Goal: Communication & Community: Answer question/provide support

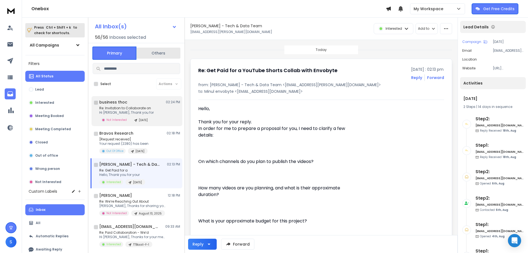
scroll to position [82, 0]
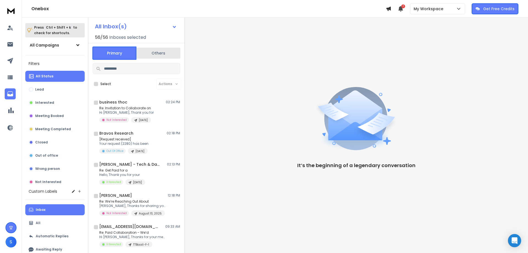
click at [226, 78] on div "It’s the beginning of a legendary conversation" at bounding box center [356, 125] width 343 height 215
click at [12, 63] on icon at bounding box center [10, 60] width 7 height 7
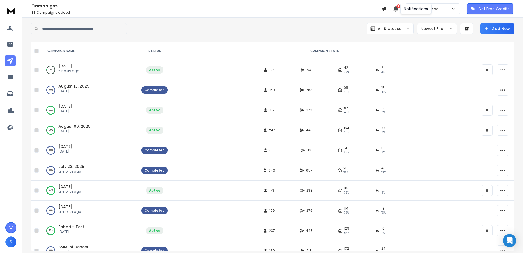
click at [396, 8] on icon at bounding box center [396, 8] width 5 height 5
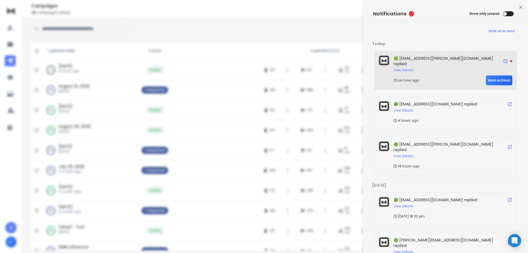
click at [501, 75] on button "Mark as Read" at bounding box center [499, 80] width 26 height 10
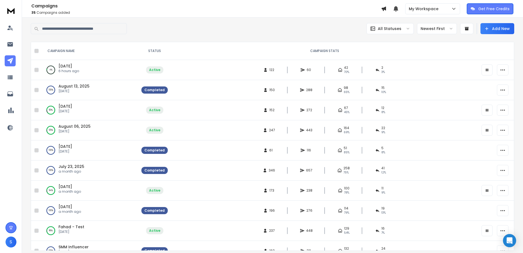
click at [301, 18] on div "Campaigns 35 Campaigns Added All Statuses Newest First Add New CAMPAIGN NAME ST…" at bounding box center [272, 137] width 501 height 238
click at [12, 90] on icon at bounding box center [10, 93] width 7 height 7
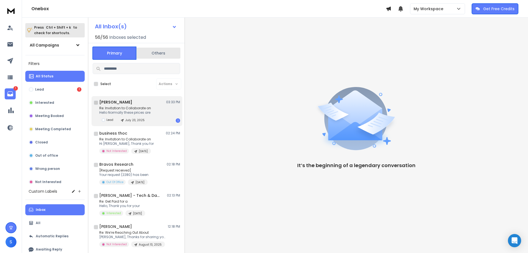
click at [146, 107] on p "Re: Invitation to Collaborate on" at bounding box center [125, 108] width 52 height 4
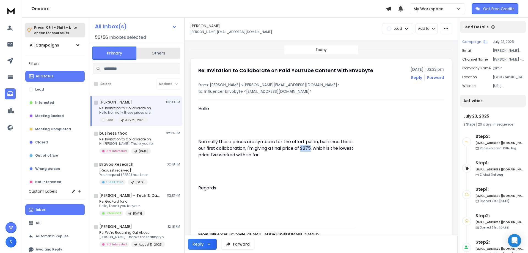
drag, startPoint x: 302, startPoint y: 149, endPoint x: 312, endPoint y: 149, distance: 10.2
click at [312, 149] on div "Normally these prices are symbolic for the effort put in, but since this is our…" at bounding box center [278, 148] width 160 height 20
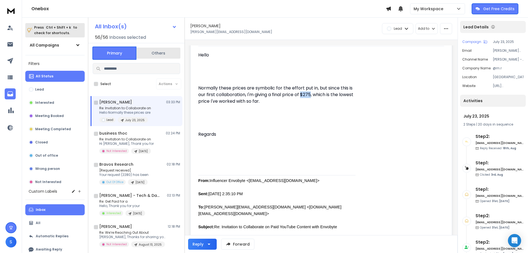
scroll to position [55, 0]
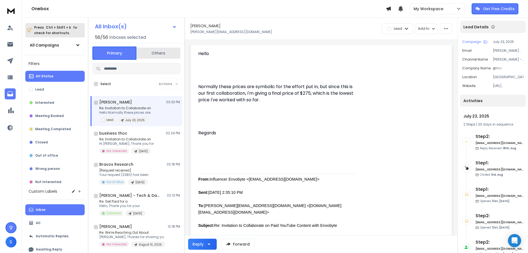
click at [327, 55] on div "Hello" at bounding box center [278, 53] width 160 height 7
drag, startPoint x: 196, startPoint y: 184, endPoint x: 314, endPoint y: 182, distance: 118.5
drag, startPoint x: 209, startPoint y: 179, endPoint x: 291, endPoint y: 180, distance: 81.9
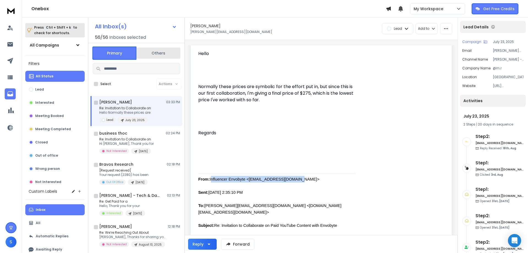
click at [291, 180] on div "From: Influencer Envobyte <campaign@envobyte.com> Sent: Sunday, August 17, 2025…" at bounding box center [278, 209] width 160 height 66
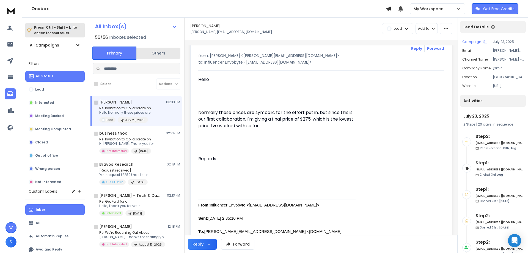
scroll to position [0, 0]
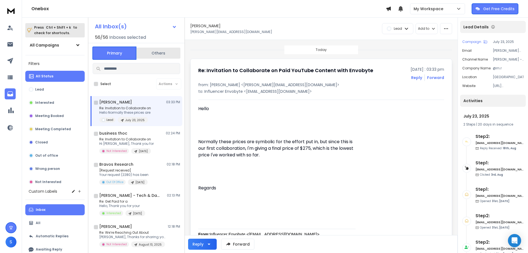
click at [210, 176] on div at bounding box center [278, 171] width 160 height 13
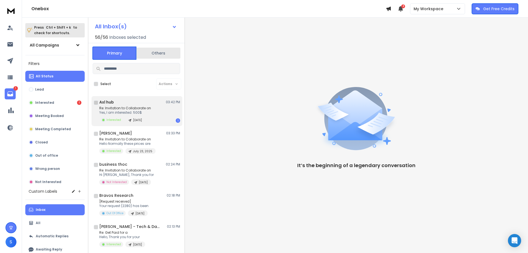
click at [127, 108] on p "Re: Invitation to Collaborate on" at bounding box center [125, 108] width 52 height 4
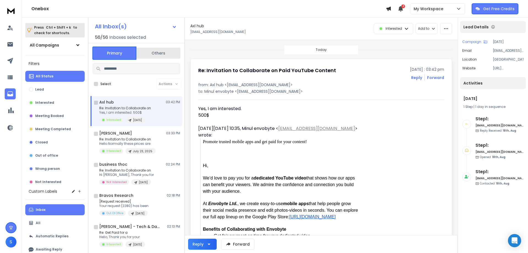
click at [511, 69] on p "https://www.youtube.com/@NickPonte808/videos" at bounding box center [507, 68] width 31 height 4
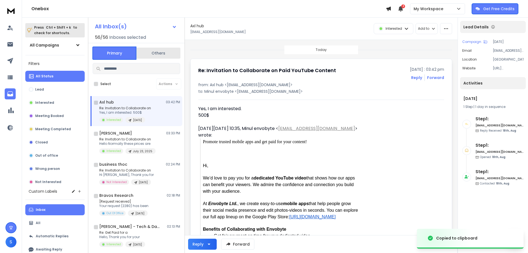
click at [507, 68] on p "https://www.youtube.com/@NickPonte808/videos" at bounding box center [507, 68] width 31 height 4
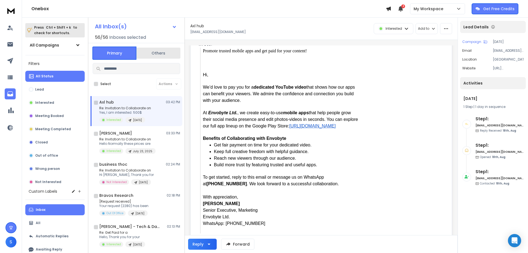
scroll to position [110, 0]
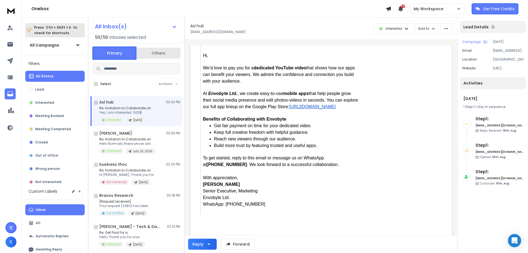
click at [126, 8] on h1 "Onebox" at bounding box center [208, 8] width 354 height 7
click at [403, 8] on span "2" at bounding box center [403, 6] width 4 height 4
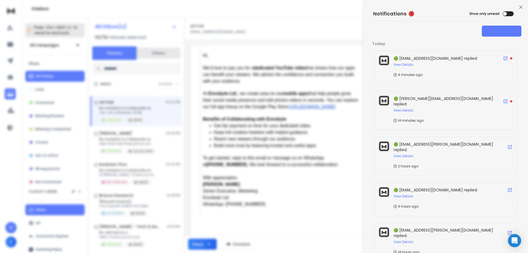
click at [508, 31] on span "Mark all as read" at bounding box center [501, 31] width 26 height 4
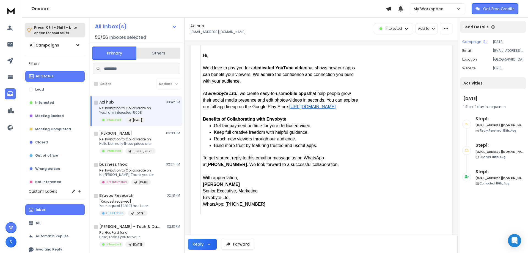
click at [238, 31] on div "Axl hub Axl hub axlhub1@gmail.com" at bounding box center [254, 28] width 129 height 11
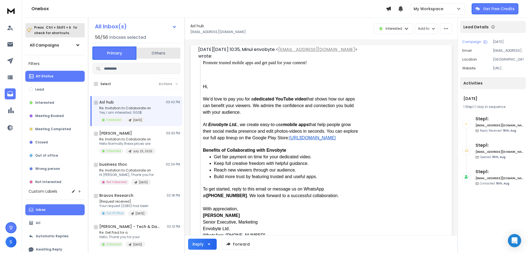
scroll to position [0, 0]
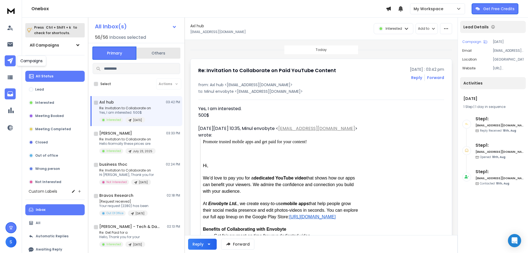
click at [10, 64] on icon at bounding box center [10, 60] width 7 height 7
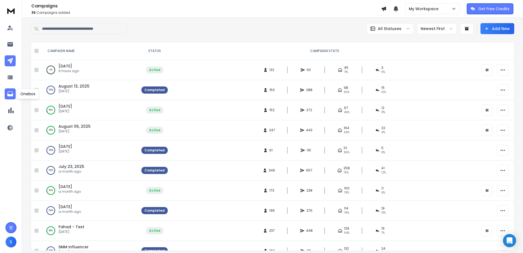
click at [9, 96] on icon at bounding box center [10, 93] width 6 height 5
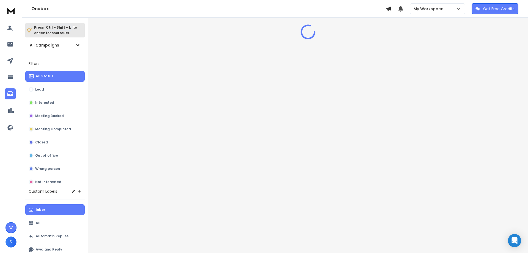
click at [200, 121] on div "Press Ctrl + Shift + k to check for shortcuts. All Campaigns All Campaigns Filt…" at bounding box center [275, 144] width 506 height 253
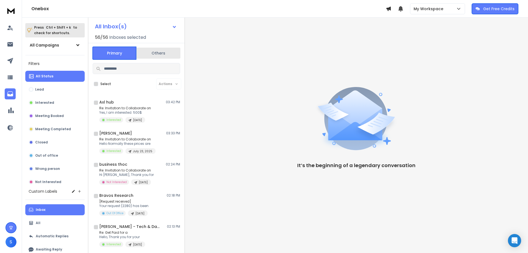
click at [69, 8] on h1 "Onebox" at bounding box center [208, 8] width 354 height 7
click at [12, 57] on icon at bounding box center [10, 60] width 7 height 7
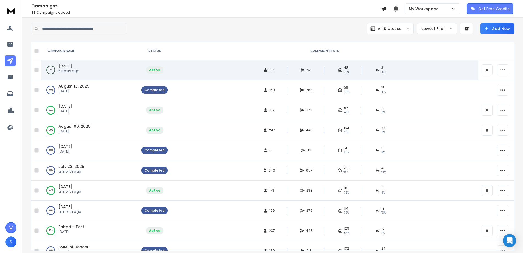
click at [272, 62] on td "122 67 48 72 % 3 4 %" at bounding box center [324, 70] width 307 height 20
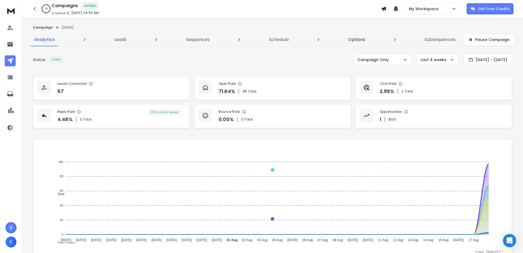
click at [355, 36] on link "Options" at bounding box center [357, 39] width 24 height 13
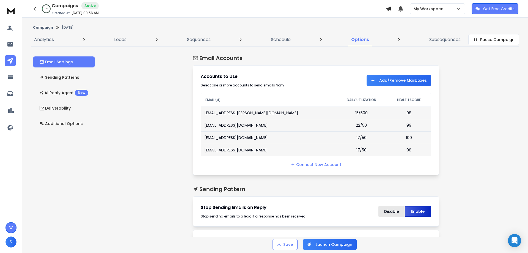
click at [61, 44] on div "Analytics Leads Sequences Schedule Options Subsequences" at bounding box center [247, 39] width 433 height 13
click at [51, 40] on p "Analytics" at bounding box center [44, 39] width 20 height 7
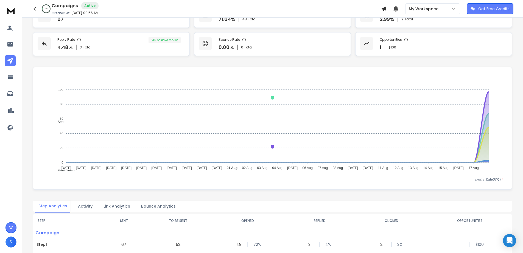
scroll to position [91, 0]
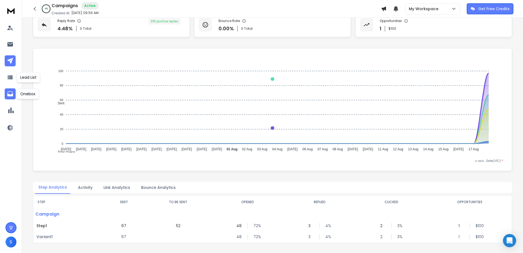
click at [7, 97] on link at bounding box center [10, 93] width 11 height 11
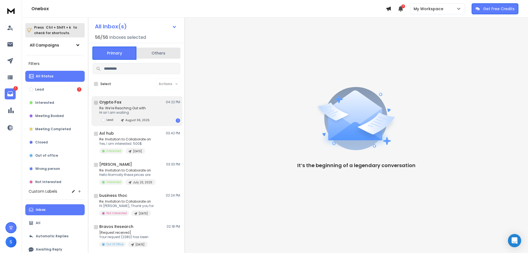
click at [135, 108] on p "Re: We’re Reaching Out with" at bounding box center [126, 108] width 54 height 4
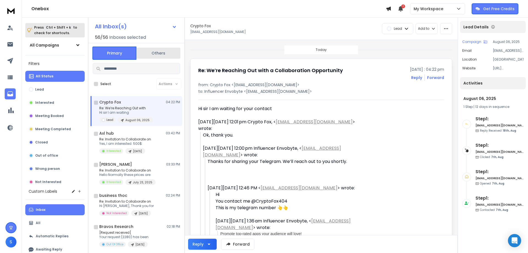
click at [504, 66] on p "[URL][DOMAIN_NAME]" at bounding box center [507, 68] width 31 height 4
drag, startPoint x: 212, startPoint y: 199, endPoint x: 304, endPoint y: 215, distance: 92.8
copy div "Hi You contact me @CryptoFox404 This is my telegram number 👆👆"
drag, startPoint x: 195, startPoint y: 107, endPoint x: 287, endPoint y: 112, distance: 92.5
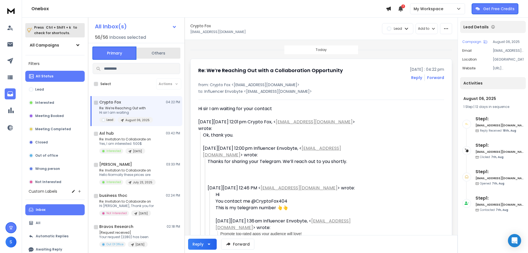
copy div "Hi sir I am waiting for your contact"
drag, startPoint x: 101, startPoint y: 101, endPoint x: 121, endPoint y: 100, distance: 20.1
click at [121, 100] on div "Crypto Fox 04:22 PM" at bounding box center [139, 101] width 81 height 5
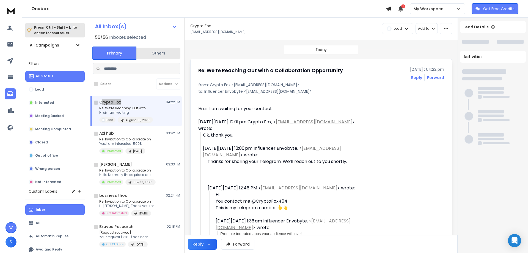
click at [52, 252] on div at bounding box center [30, 257] width 59 height 9
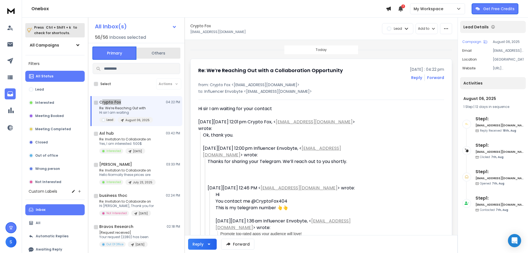
drag, startPoint x: 61, startPoint y: 254, endPoint x: 308, endPoint y: 276, distance: 247.8
click at [61, 252] on icon at bounding box center [62, 255] width 2 height 2
click at [100, 98] on div "Crypto Fox 04:22 PM Re: We’re Reaching Out with Hi sir I am waiting Lead August…" at bounding box center [137, 111] width 91 height 30
drag, startPoint x: 99, startPoint y: 100, endPoint x: 131, endPoint y: 100, distance: 32.1
click at [131, 100] on div "Crypto Fox 04:22 PM Re: We’re Reaching Out with Hi sir I am waiting Lead August…" at bounding box center [137, 111] width 91 height 30
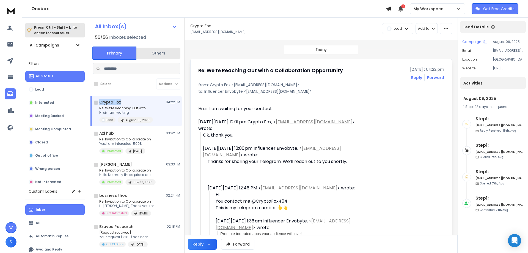
copy h1 "Crypto Fox"
click at [195, 242] on div "Reply" at bounding box center [197, 243] width 11 height 5
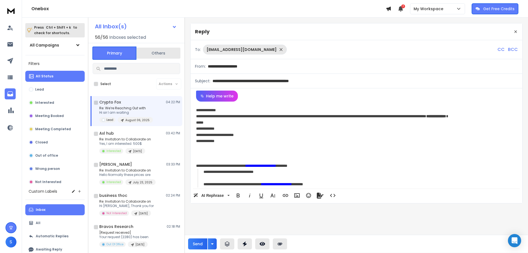
click at [230, 111] on p "**********" at bounding box center [353, 110] width 315 height 6
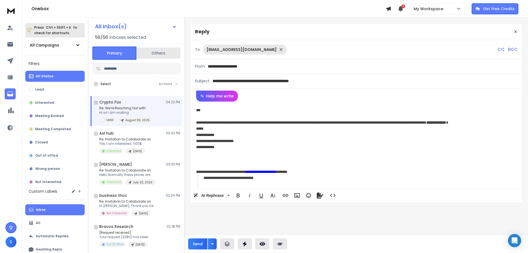
click at [508, 122] on p "**********" at bounding box center [353, 122] width 315 height 6
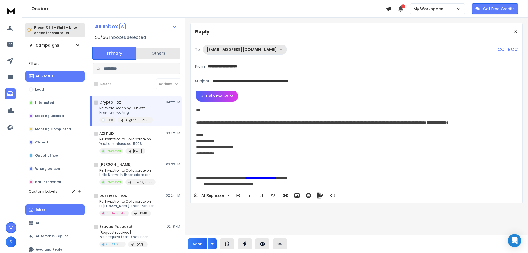
click at [229, 123] on p "**********" at bounding box center [353, 122] width 315 height 6
click at [216, 123] on p "**********" at bounding box center [353, 122] width 315 height 6
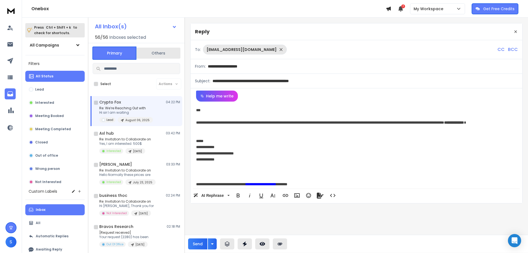
click at [292, 144] on p "**********" at bounding box center [353, 150] width 315 height 25
click at [237, 121] on p "**********" at bounding box center [353, 125] width 315 height 12
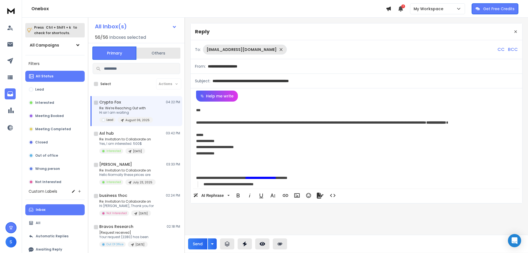
click at [247, 130] on div at bounding box center [355, 128] width 319 height 6
click at [196, 244] on button "Send" at bounding box center [197, 243] width 19 height 11
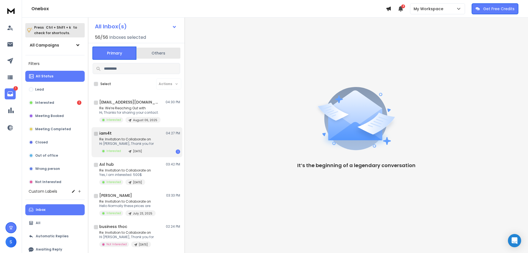
click at [127, 137] on div "iam4t 04:27 PM Re: Invitation to Collaborate on Hi [PERSON_NAME], Thank you for…" at bounding box center [139, 141] width 81 height 23
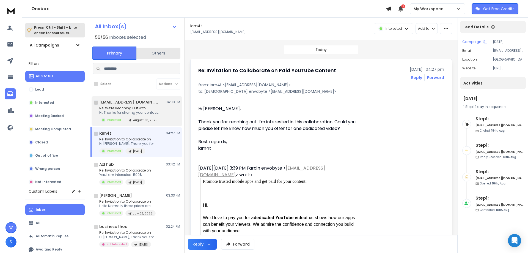
click at [125, 107] on p "Re: We’re Reaching Out with" at bounding box center [129, 108] width 61 height 4
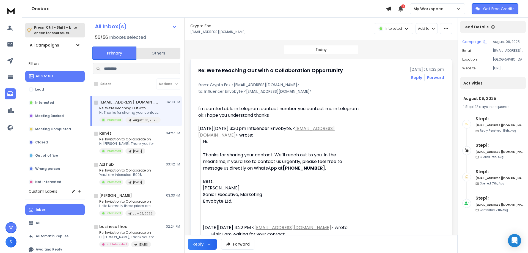
click at [299, 155] on div "Thanks for sharing your contact. We’ll reach out to you. In the meantime, if yo…" at bounding box center [281, 161] width 156 height 20
click at [349, 149] on div at bounding box center [281, 148] width 156 height 7
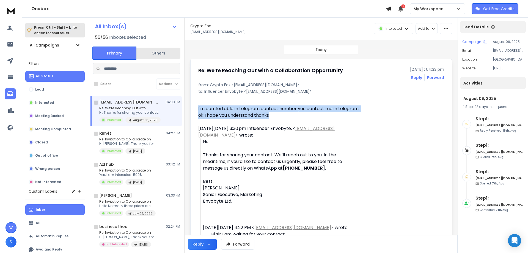
drag, startPoint x: 294, startPoint y: 117, endPoint x: 195, endPoint y: 107, distance: 99.4
copy div "I'm comfortable in telegram contact number you contact me in telegram ok I hope…"
click at [197, 243] on div "Reply" at bounding box center [197, 243] width 11 height 5
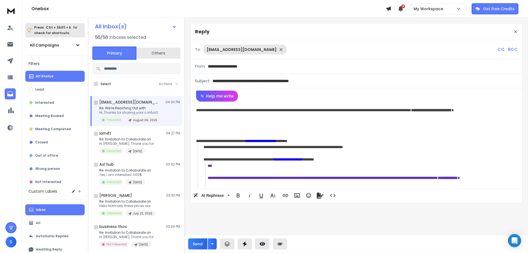
click at [195, 244] on button "Send" at bounding box center [197, 243] width 19 height 11
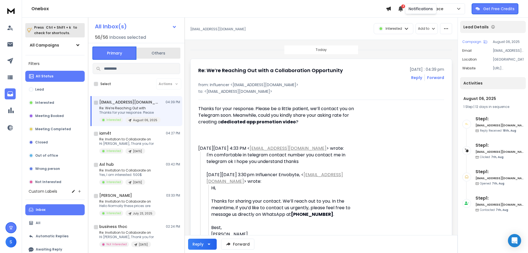
click at [399, 9] on icon at bounding box center [400, 8] width 5 height 5
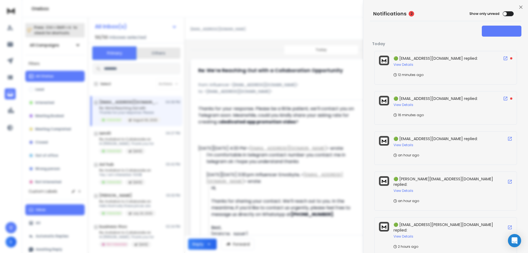
click at [502, 33] on span "Mark all as read" at bounding box center [501, 31] width 26 height 4
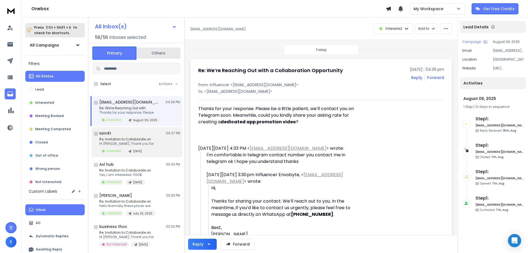
click at [143, 140] on p "Re: Invitation to Collaborate on" at bounding box center [126, 139] width 54 height 4
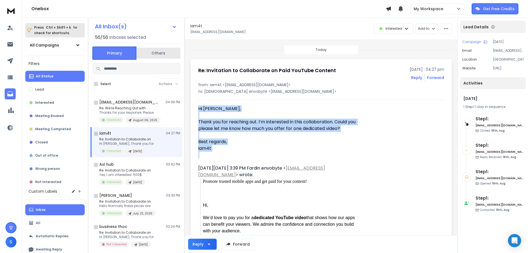
drag, startPoint x: 194, startPoint y: 106, endPoint x: 225, endPoint y: 154, distance: 57.1
click at [225, 154] on div "Re: Invitation to Collaborate on Paid YouTube Content 18 August 2025 : 04:27 pm…" at bounding box center [321, 224] width 262 height 330
copy div "Hi Hassan, Thank you for reaching out. I’m interested in this collaboration. Co…"
click at [199, 247] on div "Reply" at bounding box center [202, 243] width 20 height 7
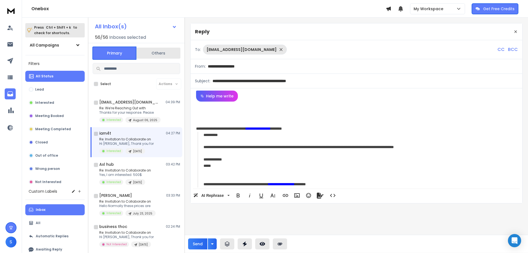
click at [217, 105] on div "**********" at bounding box center [355, 144] width 331 height 86
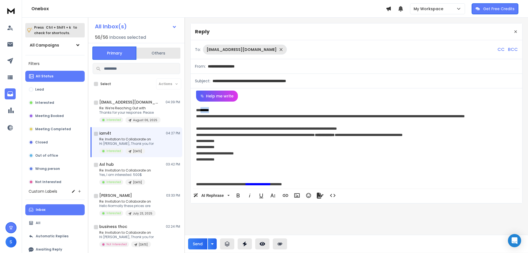
drag, startPoint x: 201, startPoint y: 109, endPoint x: 233, endPoint y: 110, distance: 32.2
click at [233, 110] on p "*********" at bounding box center [353, 110] width 315 height 6
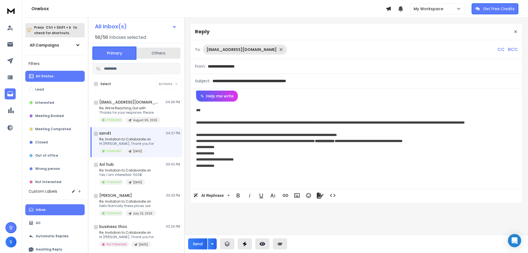
click at [242, 128] on p "**********" at bounding box center [353, 125] width 315 height 12
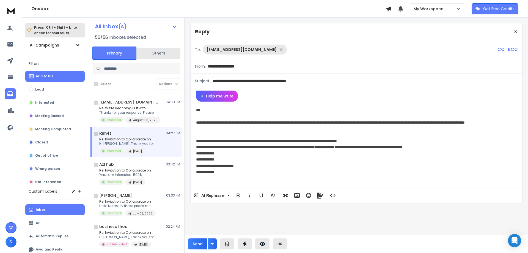
click at [379, 140] on p "**********" at bounding box center [353, 141] width 315 height 6
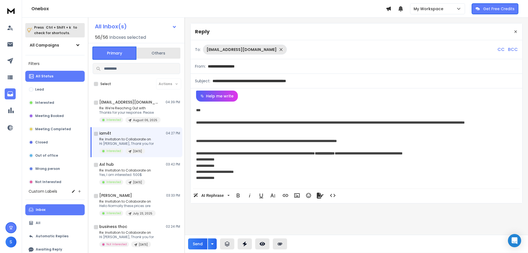
click at [462, 150] on p "**********" at bounding box center [353, 153] width 315 height 6
click at [201, 243] on button "Send" at bounding box center [197, 243] width 19 height 11
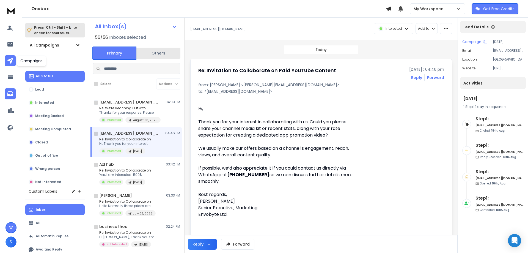
click at [8, 61] on icon at bounding box center [10, 60] width 7 height 7
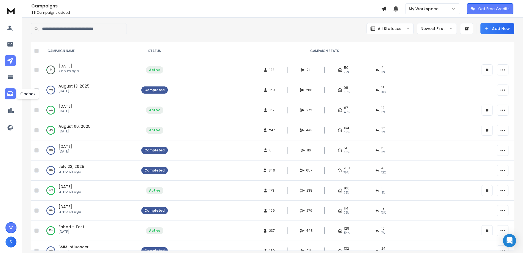
click at [12, 95] on icon at bounding box center [10, 93] width 6 height 5
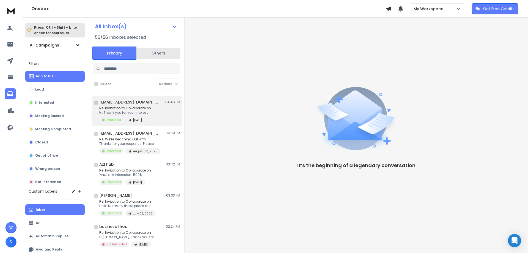
click at [156, 101] on div "iam4twww@gmail.com 04:46 PM" at bounding box center [139, 101] width 81 height 5
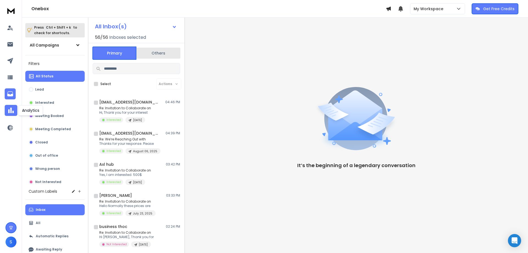
click at [9, 114] on icon at bounding box center [11, 110] width 8 height 8
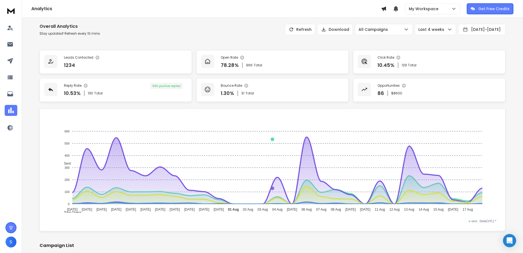
click at [369, 123] on div "Sent Total Opens Unique Opens Links Clicked Total Replies" at bounding box center [273, 141] width 426 height 48
click at [497, 163] on div "Sent Total Opens Unique Opens Links Clicked Total Replies 600 600 500 500 400 4…" at bounding box center [273, 169] width 466 height 123
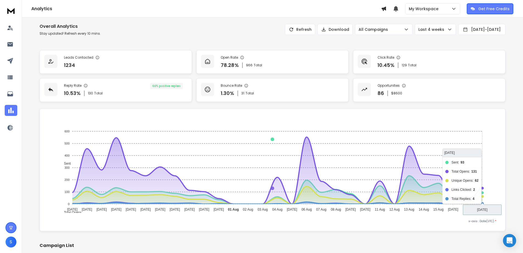
drag, startPoint x: 410, startPoint y: 145, endPoint x: 479, endPoint y: 171, distance: 73.9
click at [479, 171] on foreignobject "Sent Total Opens Unique Opens Links Clicked Total Replies" at bounding box center [273, 164] width 426 height 96
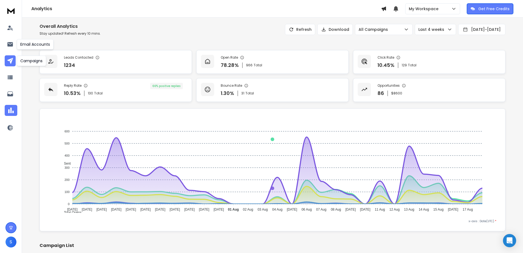
click at [13, 61] on link at bounding box center [10, 60] width 11 height 11
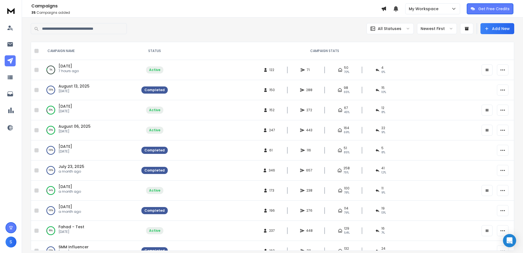
click at [246, 36] on div "Campaigns 35 Campaigns Added All Statuses Newest First Add New CAMPAIGN NAME ST…" at bounding box center [273, 136] width 484 height 227
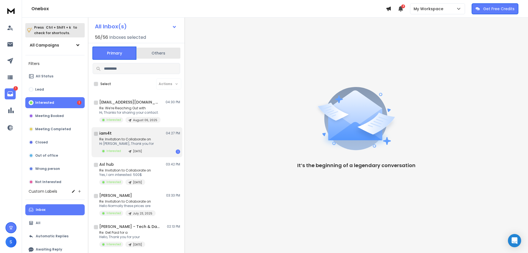
click at [129, 138] on p "Re: Invitation to Collaborate on" at bounding box center [126, 139] width 54 height 4
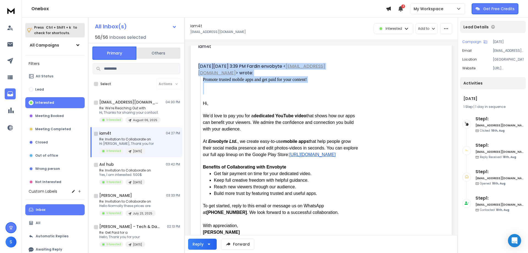
scroll to position [77, 0]
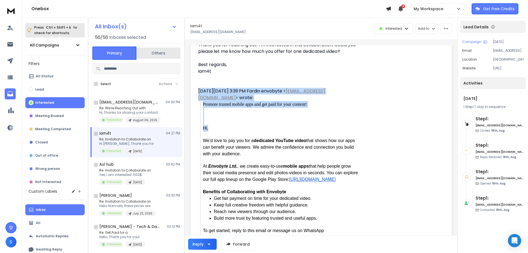
drag, startPoint x: 279, startPoint y: 183, endPoint x: 254, endPoint y: 127, distance: 61.6
click at [254, 127] on div "Hi Hassan, Thank you for reaching out. I’m interested in this collaboration. Co…" at bounding box center [280, 166] width 165 height 276
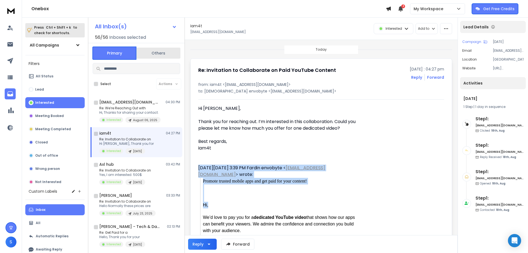
scroll to position [0, 0]
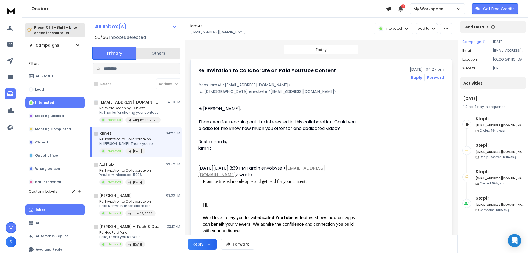
click at [389, 143] on div "Re: Invitation to Collaborate on Paid YouTube Content 18 August 2025 : 04:27 pm…" at bounding box center [321, 223] width 246 height 314
click at [401, 5] on div "2 My Workspace Get Free Credits" at bounding box center [452, 8] width 132 height 11
click at [404, 7] on body "Your warmest leads are on your site – Turn visits into conversations Reach Out …" at bounding box center [264, 126] width 528 height 253
click at [401, 7] on icon at bounding box center [400, 8] width 5 height 5
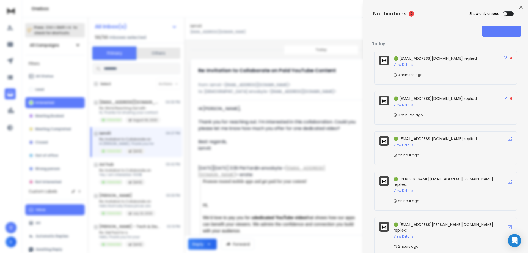
click at [507, 30] on span "Mark all as read" at bounding box center [501, 31] width 26 height 4
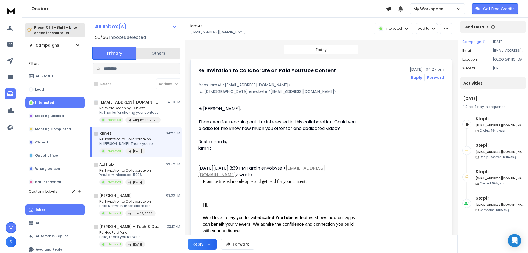
click at [318, 14] on div "Onebox My Workspace Get Free Credits" at bounding box center [264, 9] width 528 height 18
click at [314, 33] on div "iam4t iam4t iam4twww@gmail.com" at bounding box center [254, 28] width 129 height 11
click at [514, 66] on p "https://www.youtube.com/@SimonHoiberg/videos" at bounding box center [507, 68] width 31 height 4
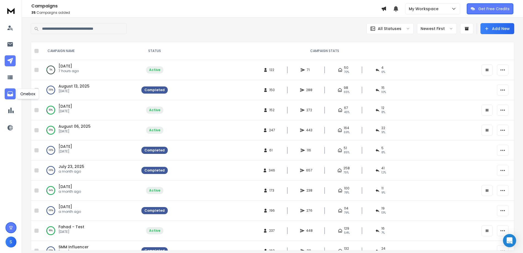
click at [12, 93] on icon at bounding box center [10, 93] width 7 height 7
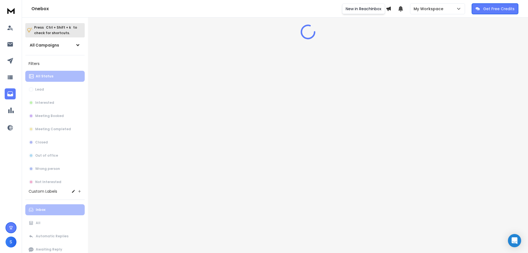
click at [388, 8] on icon at bounding box center [388, 9] width 4 height 4
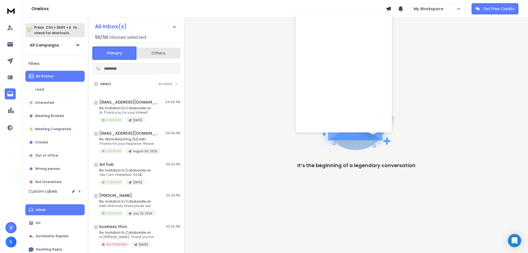
click at [169, 55] on button "Others" at bounding box center [158, 53] width 44 height 12
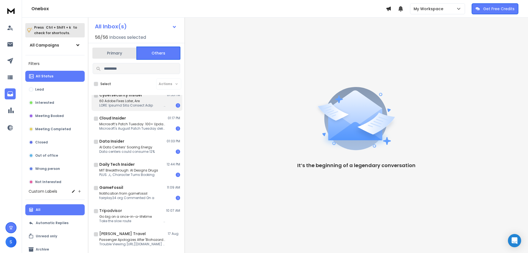
scroll to position [27, 0]
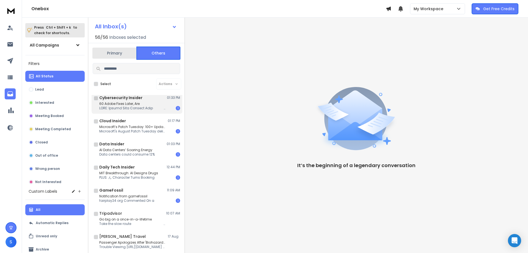
click at [158, 98] on div "Cybersecurity Insider 01:33 PM" at bounding box center [139, 97] width 81 height 5
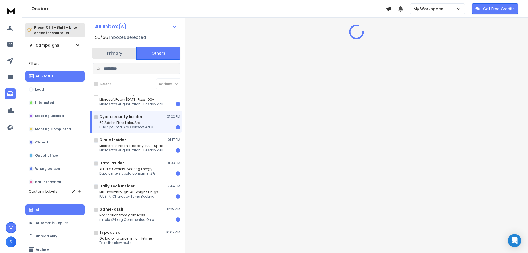
scroll to position [0, 0]
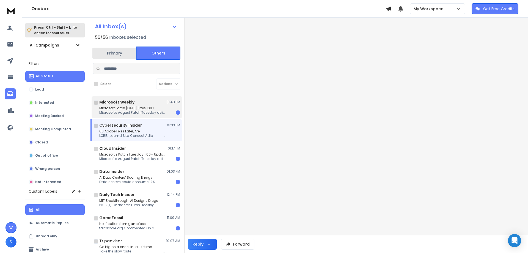
click at [149, 106] on div "Microsoft Weekly 01:48 PM Microsoft Patch Tuesday Fixes 100+ Microsoft's August…" at bounding box center [139, 106] width 81 height 15
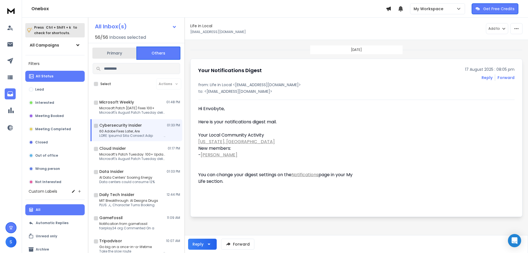
click at [121, 66] on input at bounding box center [136, 68] width 87 height 11
type input "*"
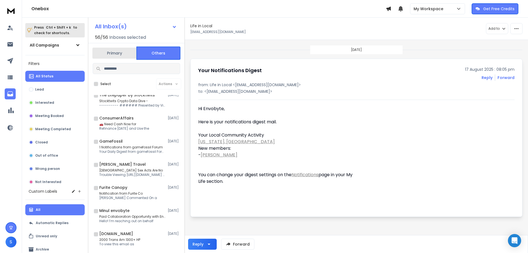
scroll to position [357, 0]
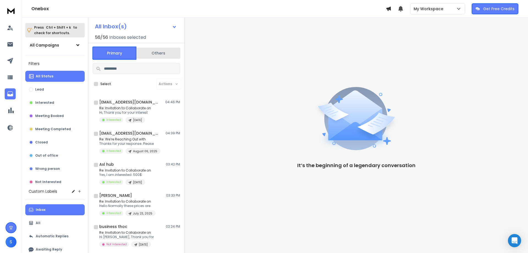
click at [149, 51] on button "Others" at bounding box center [158, 53] width 44 height 12
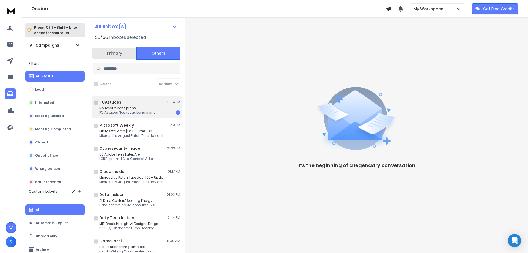
click at [143, 104] on div "PCAstuces 05:04 PM" at bounding box center [139, 101] width 81 height 5
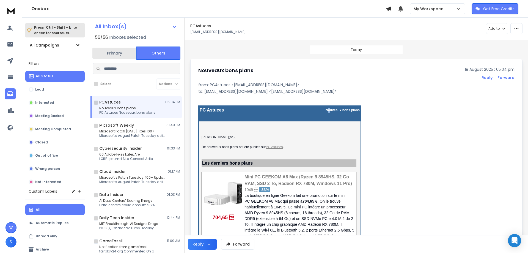
click at [329, 108] on td "Nouveaux bons plans" at bounding box center [314, 110] width 94 height 8
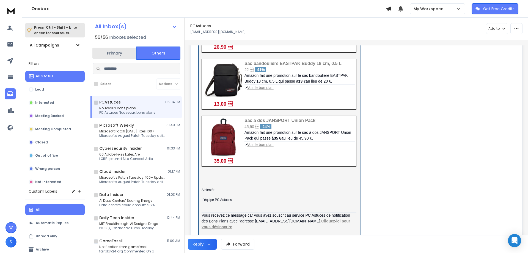
scroll to position [2278, 0]
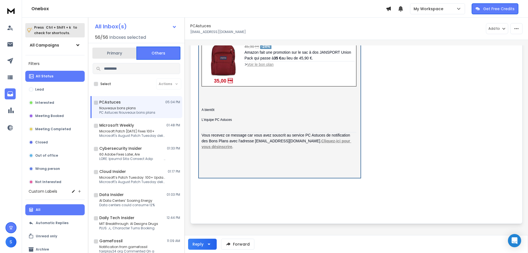
click at [314, 143] on b "Cliquez-ici pour vous désinscrire" at bounding box center [275, 143] width 149 height 10
click at [133, 126] on div "Microsoft Weekly 01:48 PM" at bounding box center [139, 124] width 81 height 5
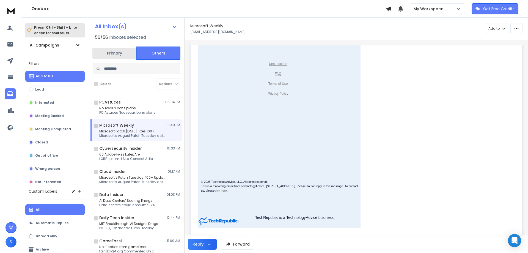
scroll to position [1344, 0]
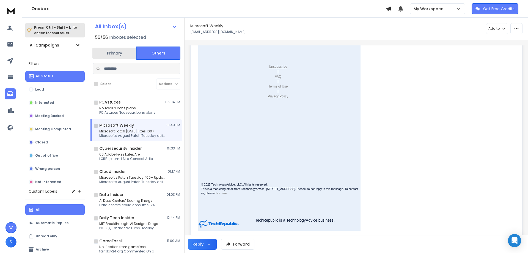
click at [275, 68] on link "Unsubscribe" at bounding box center [278, 67] width 18 height 4
click at [137, 150] on h1 "Cybersecurity Insider" at bounding box center [120, 147] width 43 height 5
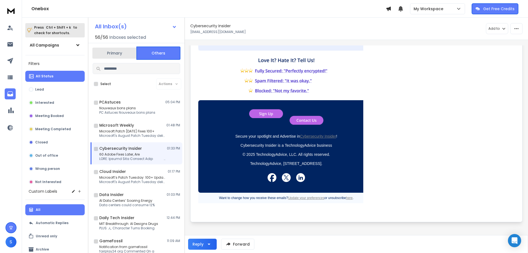
scroll to position [1921, 0]
click at [350, 197] on link "here" at bounding box center [349, 198] width 7 height 4
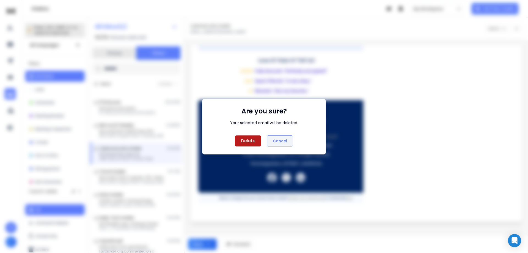
click at [248, 141] on button "Delete" at bounding box center [248, 140] width 26 height 11
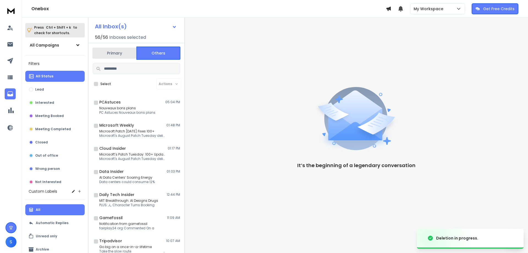
scroll to position [0, 0]
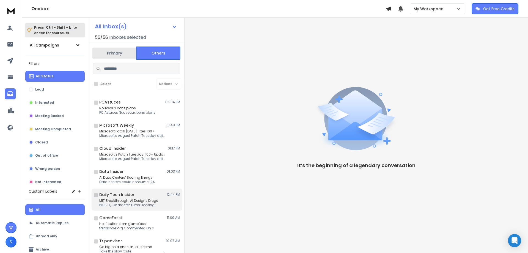
click at [119, 189] on div "Daily Tech Insider 12:44 PM MIT Breakthrough: AI Designs Drugs PLUS: ん Characte…" at bounding box center [137, 199] width 91 height 22
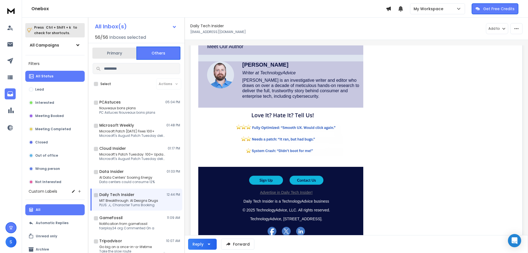
scroll to position [2334, 0]
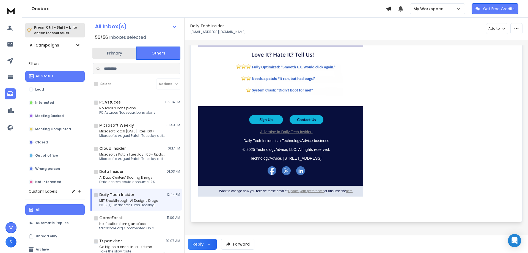
click at [348, 190] on link "here" at bounding box center [349, 191] width 7 height 4
click at [117, 229] on p "fairplay24 org Commented On a" at bounding box center [126, 228] width 55 height 4
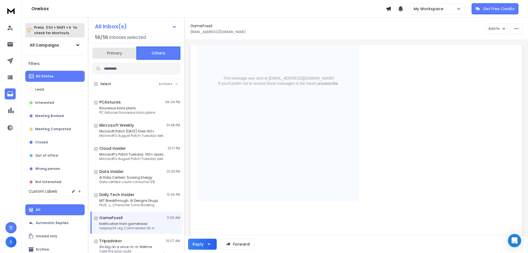
scroll to position [297, 0]
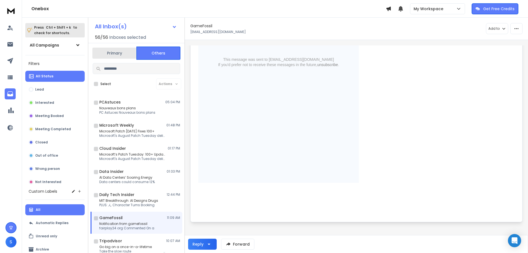
click at [333, 63] on link "unsubscribe" at bounding box center [327, 64] width 21 height 4
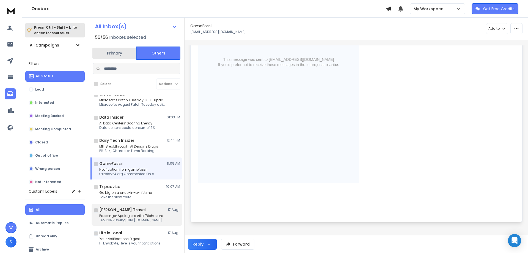
scroll to position [55, 0]
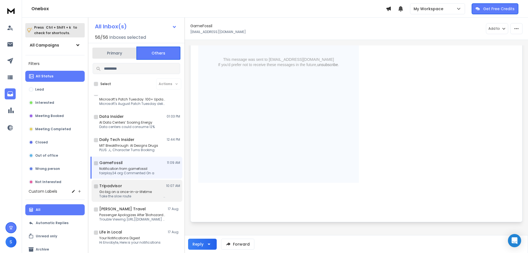
click at [124, 190] on p "Go big on a once-in-a-lifetime" at bounding box center [132, 191] width 66 height 4
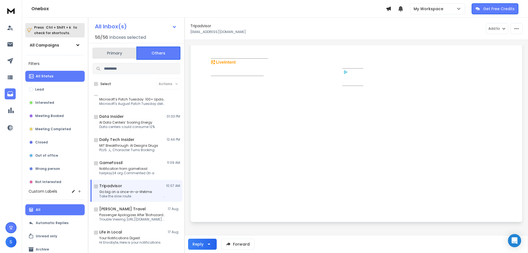
scroll to position [2987, 0]
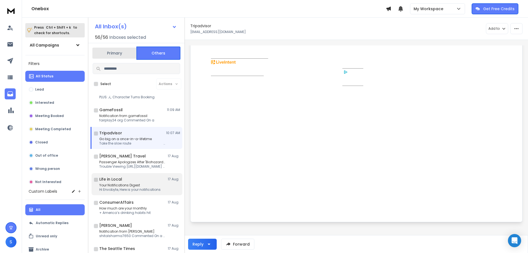
scroll to position [110, 0]
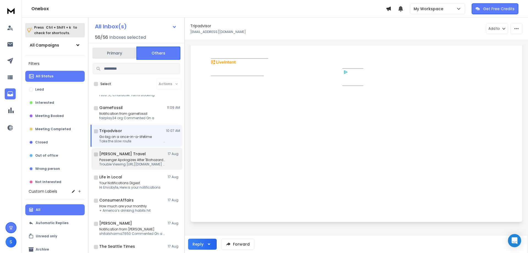
click at [115, 163] on p "Trouble Viewing https://view.e.fodors.com/?qs=8d8ed900e0ef4736132682a27cf54e907…" at bounding box center [132, 164] width 66 height 4
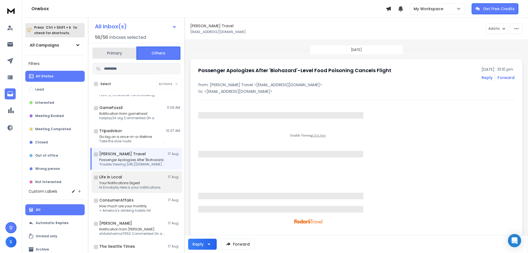
click at [127, 182] on p "Your Notifications Digest" at bounding box center [129, 183] width 61 height 4
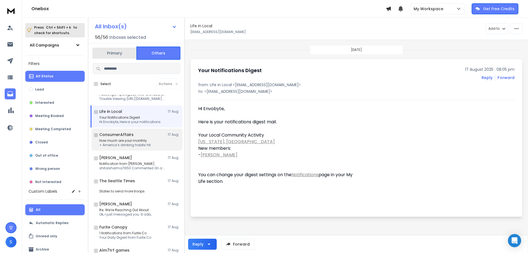
scroll to position [192, 0]
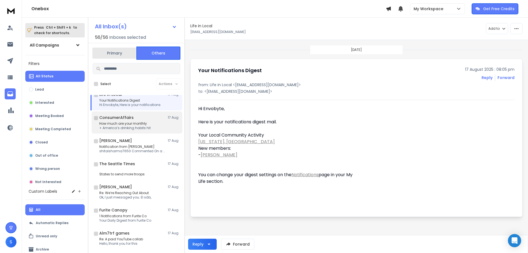
click at [137, 125] on p "How much are your monthly" at bounding box center [124, 123] width 51 height 4
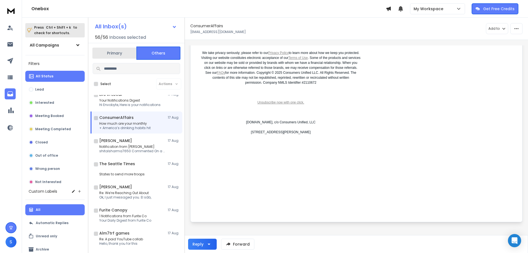
scroll to position [1443, 0]
click at [283, 104] on link "Unsubscribe now with one click." at bounding box center [280, 102] width 47 height 4
click at [151, 139] on div "JASMEET S ANAND 17 Aug" at bounding box center [139, 140] width 81 height 5
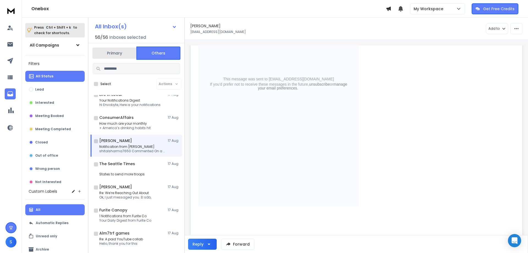
scroll to position [311, 0]
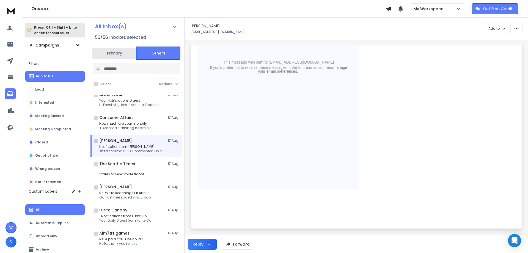
click at [323, 65] on link "unsubscribe" at bounding box center [319, 67] width 21 height 4
click at [121, 174] on p "States to send more troops" at bounding box center [121, 174] width 45 height 4
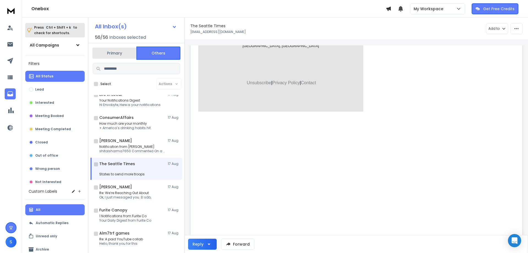
scroll to position [1253, 0]
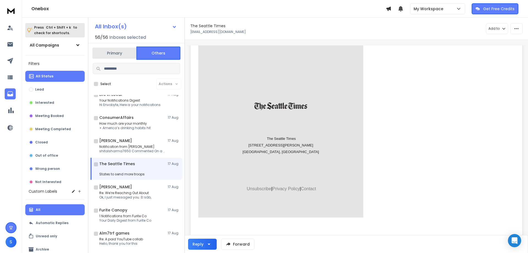
click at [267, 191] on link "Unsubscribe" at bounding box center [258, 188] width 24 height 5
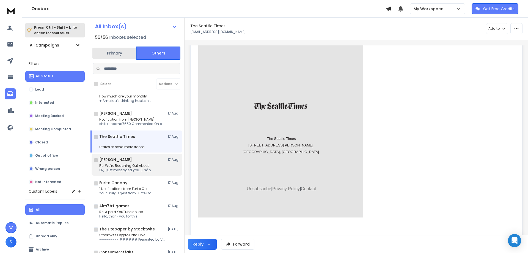
scroll to position [220, 0]
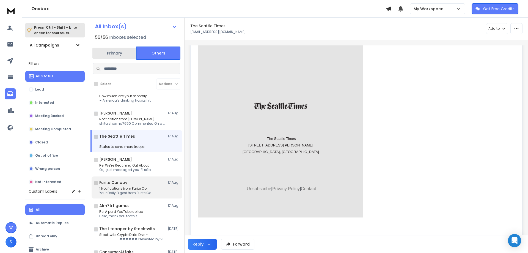
click at [121, 186] on div "Furite Canopy 17 Aug 1 Notifications from Furite Co Your Daily Digest from Furi…" at bounding box center [139, 186] width 81 height 15
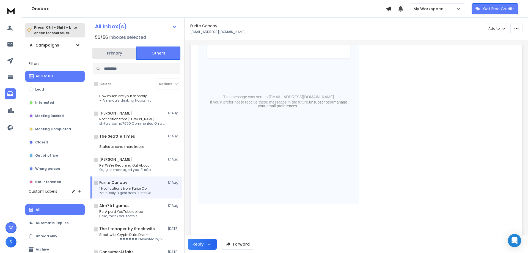
scroll to position [245, 0]
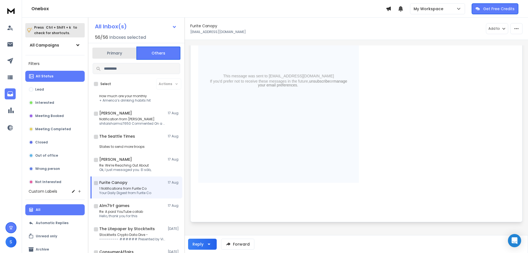
click at [325, 80] on link "unsubscribe" at bounding box center [319, 81] width 21 height 4
click at [397, 79] on div "1 Notifications from Furite Co Forum 17 August 2025 : 03:10 am Reply Forward fr…" at bounding box center [356, 18] width 316 height 392
drag, startPoint x: 128, startPoint y: 213, endPoint x: 149, endPoint y: 234, distance: 29.7
click at [128, 213] on p "Re: A paid YouTube collab" at bounding box center [121, 211] width 44 height 4
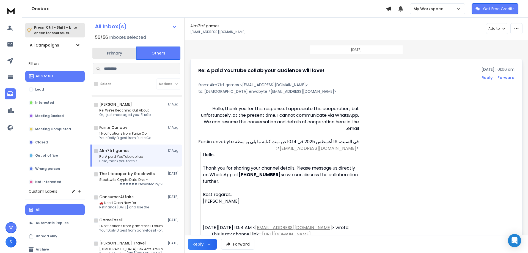
scroll to position [302, 0]
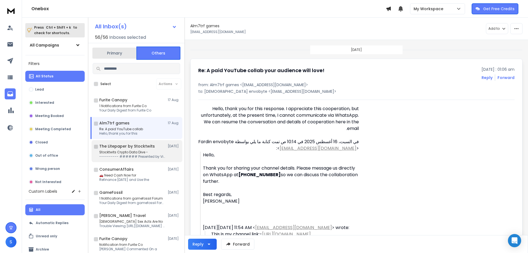
click at [111, 154] on p "---------- ###### Presented by View" at bounding box center [132, 156] width 66 height 4
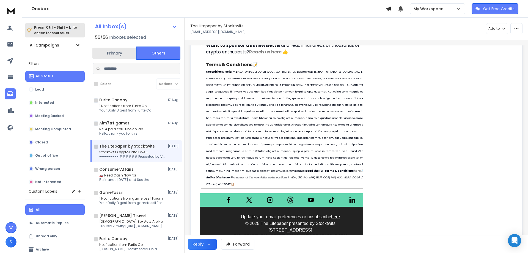
scroll to position [2423, 0]
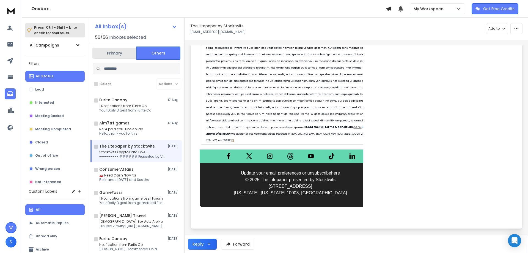
click at [340, 170] on link "here" at bounding box center [335, 172] width 9 height 5
click at [131, 178] on p "Refinance Today and Use the" at bounding box center [124, 179] width 50 height 4
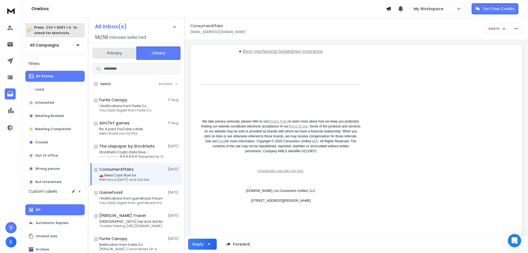
scroll to position [659, 0]
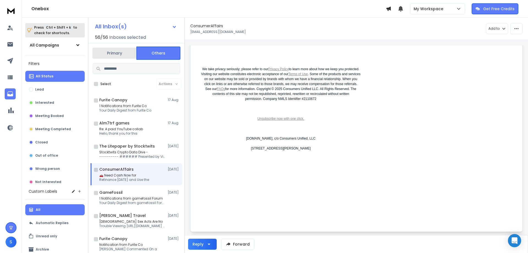
click at [277, 120] on link "Unsubscribe now with one click." at bounding box center [280, 119] width 47 height 4
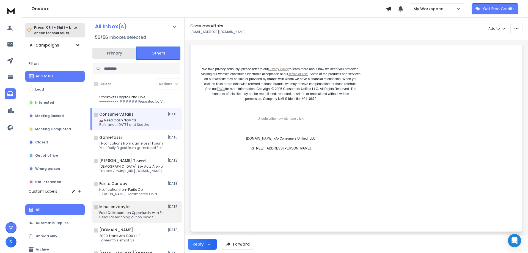
click at [124, 210] on div "Minul envobyte 16 Aug Paid Collaboration Opportunity with Envobyte Hello! I’m r…" at bounding box center [139, 211] width 81 height 15
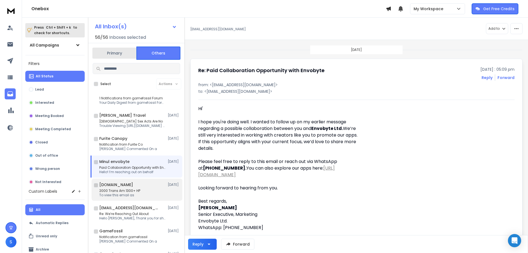
scroll to position [412, 0]
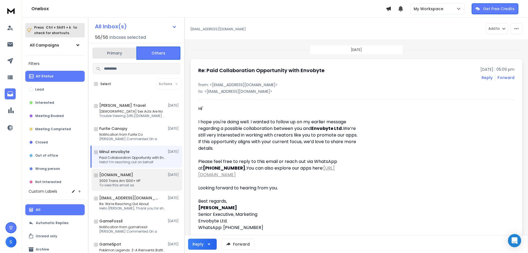
click at [131, 175] on h1 "RacingJunk.com" at bounding box center [116, 174] width 34 height 5
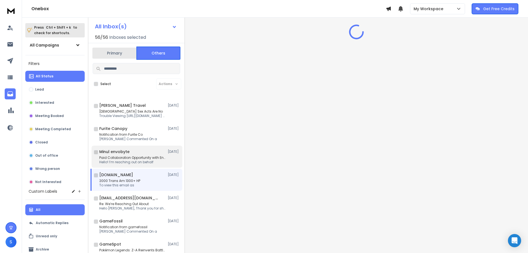
click at [132, 155] on div "Minul envobyte 16 Aug Paid Collaboration Opportunity with Envobyte Hello! I’m r…" at bounding box center [139, 156] width 81 height 15
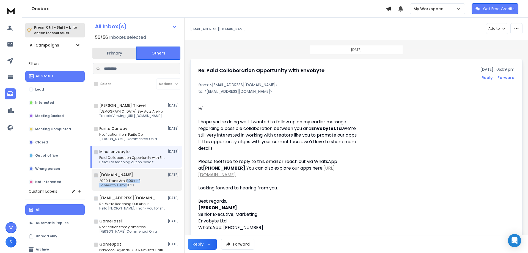
click at [126, 183] on div "2000 Trans Am 1300+ HP To view this email as" at bounding box center [119, 182] width 41 height 9
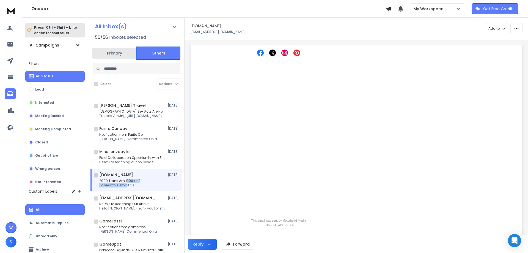
scroll to position [1462, 0]
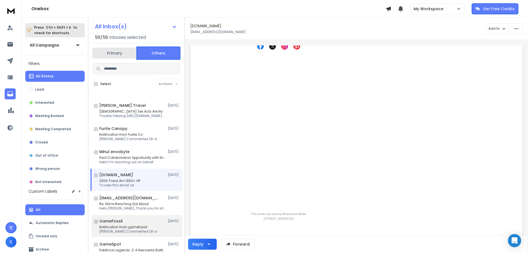
click at [129, 222] on div "GameFossil 16 Aug" at bounding box center [139, 220] width 81 height 5
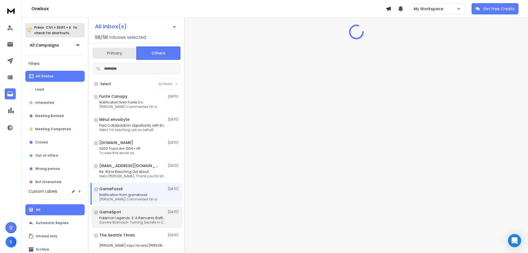
scroll to position [467, 0]
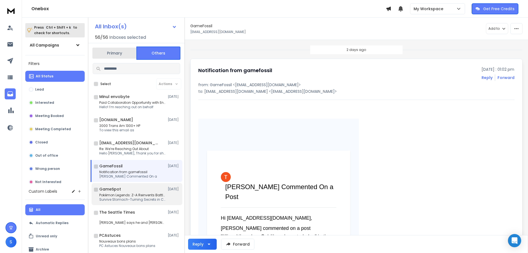
click at [120, 202] on div "GameSpot 16 Aug Pokémon Legends: Z-A Reinvents Battles Survive Stomach-Turning …" at bounding box center [137, 194] width 91 height 22
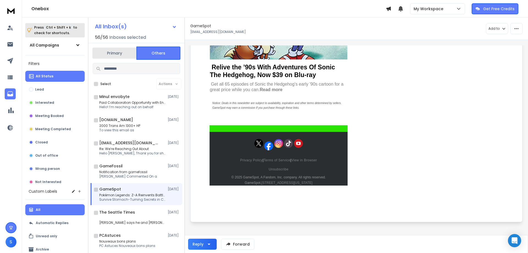
scroll to position [701, 0]
click at [279, 167] on link "Unsubscribe" at bounding box center [278, 169] width 20 height 4
click at [280, 167] on link "Unsubscribe" at bounding box center [278, 169] width 20 height 4
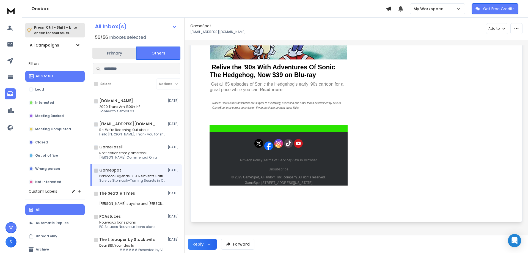
scroll to position [495, 0]
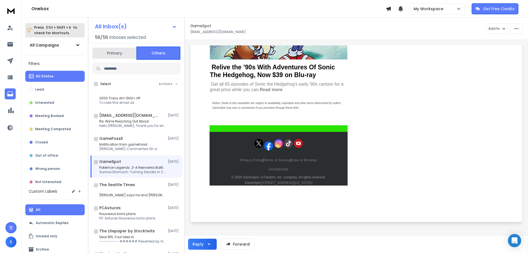
click at [136, 188] on div "Putin says he and Trump" at bounding box center [139, 192] width 81 height 9
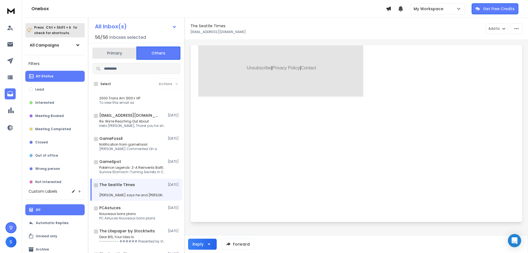
scroll to position [1374, 0]
click at [259, 70] on link "Unsubscribe" at bounding box center [258, 67] width 24 height 5
click at [109, 52] on button "Primary" at bounding box center [114, 53] width 44 height 12
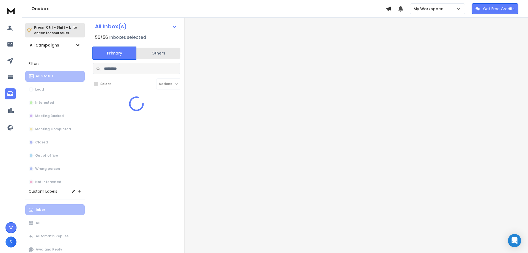
scroll to position [0, 0]
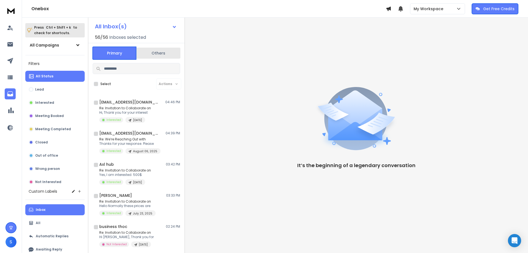
click at [206, 23] on div "It’s the beginning of a legendary conversation" at bounding box center [356, 125] width 343 height 215
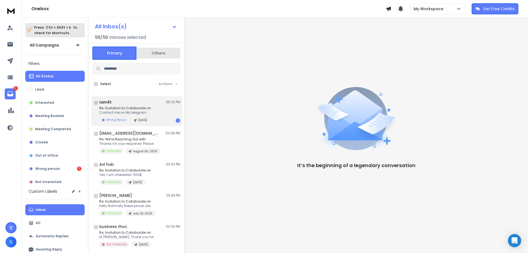
click at [119, 108] on p "Re: Invitation to Collaborate on" at bounding box center [125, 108] width 52 height 4
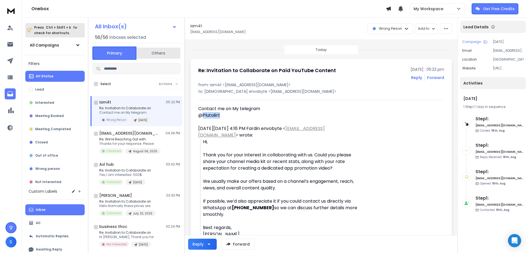
drag, startPoint x: 202, startPoint y: 114, endPoint x: 226, endPoint y: 113, distance: 23.6
click at [226, 113] on div "@Plutoiiirt" at bounding box center [278, 115] width 160 height 7
copy div "Plutoiiirt"
click at [509, 67] on p "[URL][DOMAIN_NAME]" at bounding box center [507, 68] width 31 height 4
drag, startPoint x: 200, startPoint y: 107, endPoint x: 239, endPoint y: 117, distance: 40.8
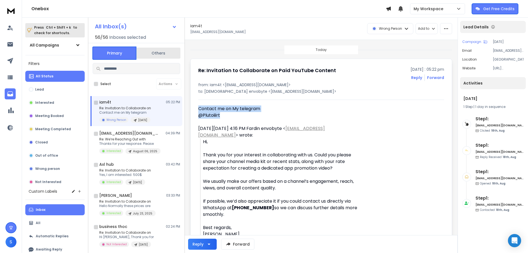
click at [239, 117] on div "Contact me on My telegram @Plutoiiirt" at bounding box center [278, 111] width 160 height 13
copy div "Contact me on My telegram @Plutoiiirt"
drag, startPoint x: 99, startPoint y: 101, endPoint x: 123, endPoint y: 101, distance: 23.1
click at [123, 101] on div "iam4t 05:22 PM" at bounding box center [139, 101] width 81 height 5
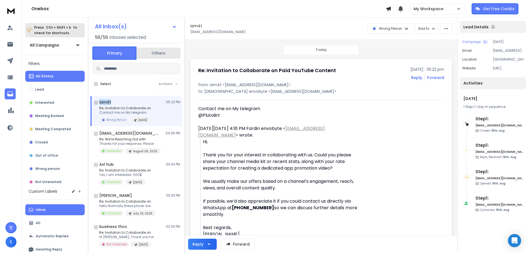
copy h1 "iam4t"
drag, startPoint x: 205, startPoint y: 240, endPoint x: 202, endPoint y: 241, distance: 3.1
click at [205, 240] on button "Reply" at bounding box center [202, 243] width 29 height 11
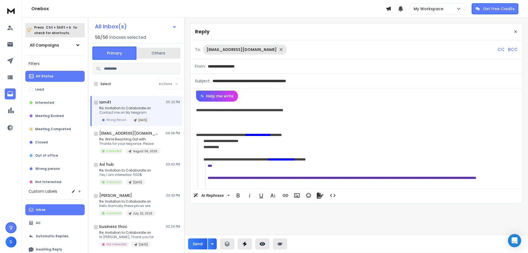
click at [217, 117] on div at bounding box center [356, 116] width 320 height 6
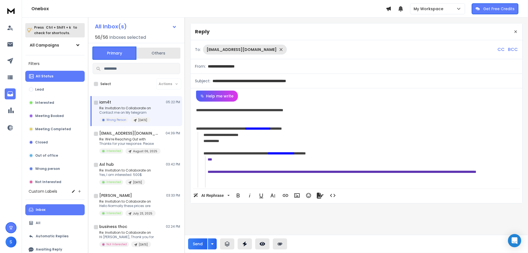
click at [199, 244] on button "Send" at bounding box center [197, 243] width 19 height 11
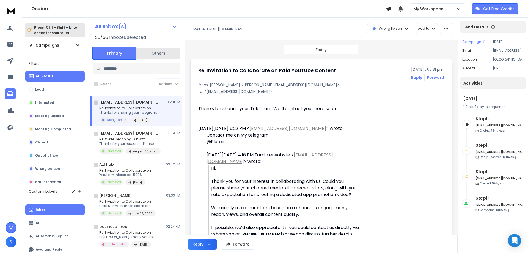
drag, startPoint x: 286, startPoint y: 15, endPoint x: 290, endPoint y: 15, distance: 3.6
click at [288, 15] on div "Onebox My Workspace Get Free Credits" at bounding box center [264, 9] width 528 height 18
click at [308, 29] on div "[EMAIL_ADDRESS][DOMAIN_NAME]" at bounding box center [254, 28] width 129 height 5
click at [404, 29] on div "Wrong Person" at bounding box center [390, 28] width 46 height 10
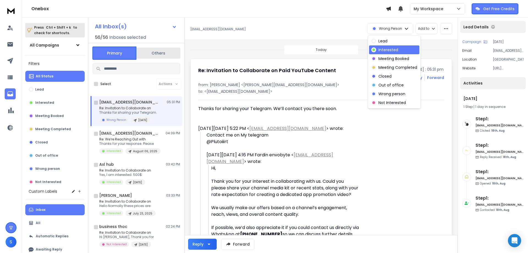
click at [400, 50] on div "Interested" at bounding box center [394, 49] width 50 height 9
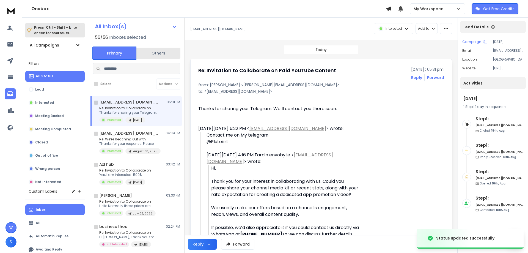
click at [323, 21] on div "iam4twww@gmail.com Interested Add to Interested Add to" at bounding box center [321, 29] width 273 height 22
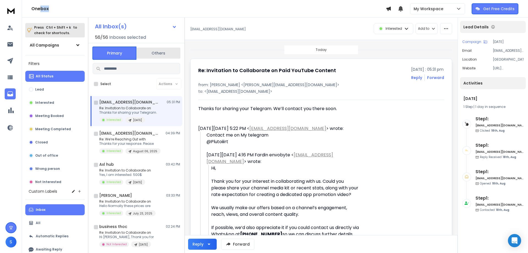
drag, startPoint x: 41, startPoint y: 9, endPoint x: 84, endPoint y: 9, distance: 42.6
click at [84, 9] on h1 "Onebox" at bounding box center [208, 8] width 354 height 7
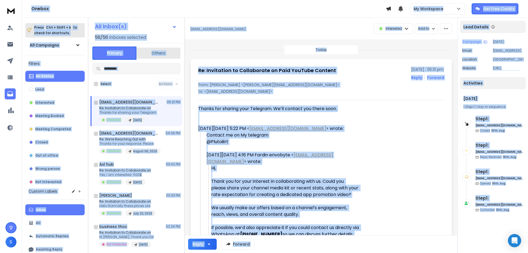
drag, startPoint x: 27, startPoint y: 8, endPoint x: 526, endPoint y: 234, distance: 548.7
click at [527, 238] on div "Onebox My Workspace Get Free Credits Press Ctrl + Shift + k to check for shortc…" at bounding box center [264, 135] width 528 height 270
click at [261, 19] on div "iam4twww@gmail.com Interested Add to Interested Add to" at bounding box center [321, 29] width 273 height 22
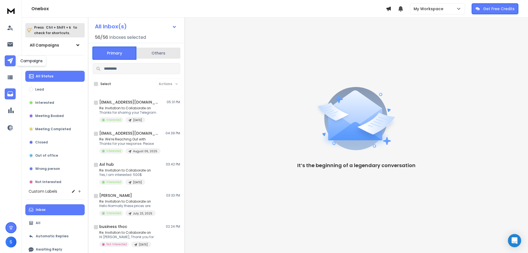
click at [13, 59] on icon at bounding box center [10, 60] width 7 height 7
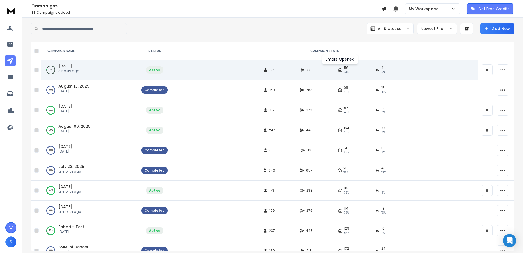
click at [339, 71] on icon at bounding box center [340, 69] width 3 height 3
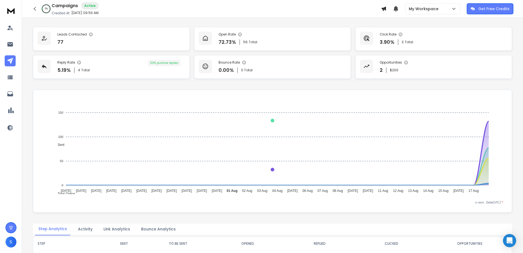
scroll to position [91, 0]
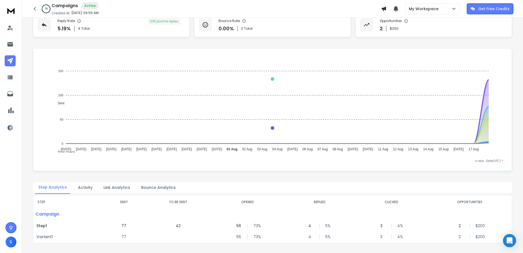
click at [107, 188] on button "Link Analytics" at bounding box center [116, 187] width 33 height 12
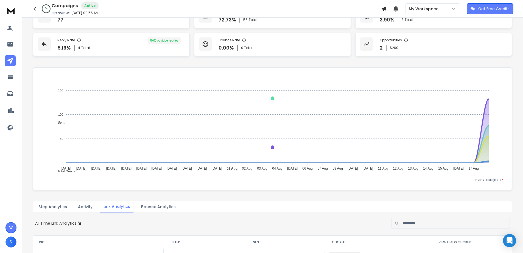
scroll to position [29, 0]
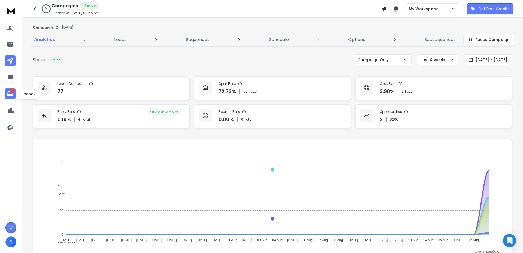
click at [12, 91] on p "1" at bounding box center [12, 90] width 4 height 4
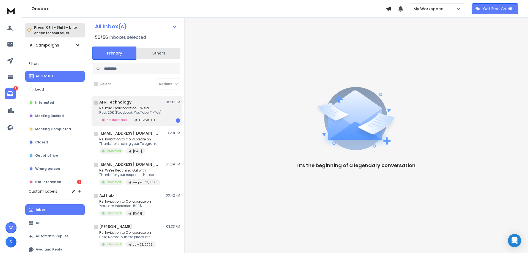
click at [130, 102] on h1 "AFR Technology" at bounding box center [115, 101] width 32 height 5
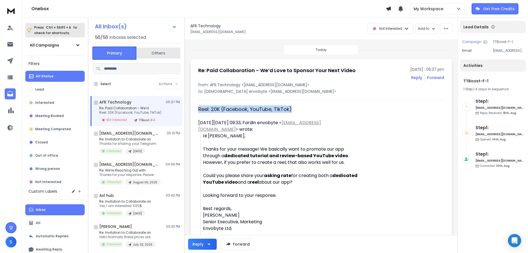
drag, startPoint x: 197, startPoint y: 109, endPoint x: 301, endPoint y: 109, distance: 104.7
click at [219, 109] on div "Reel: 20K (Facebook, YouTube, TikTok)" at bounding box center [278, 108] width 160 height 7
drag, startPoint x: 219, startPoint y: 109, endPoint x: 211, endPoint y: 109, distance: 8.0
click at [211, 109] on div "Reel: 20K (Facebook, YouTube, TikTok)" at bounding box center [278, 108] width 160 height 7
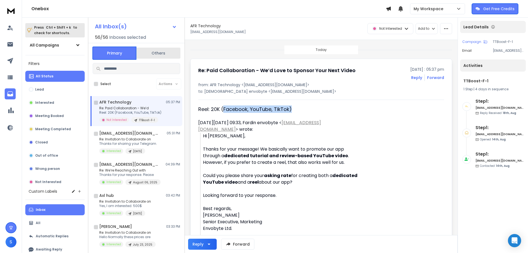
drag, startPoint x: 223, startPoint y: 109, endPoint x: 334, endPoint y: 106, distance: 111.3
click at [291, 109] on div "Reel: 20K (Facebook, YouTube, TikTok)" at bounding box center [278, 108] width 160 height 7
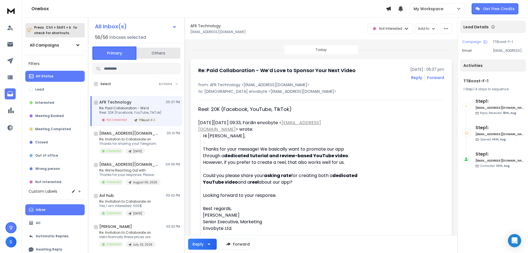
click at [199, 244] on div "Reply" at bounding box center [197, 243] width 11 height 5
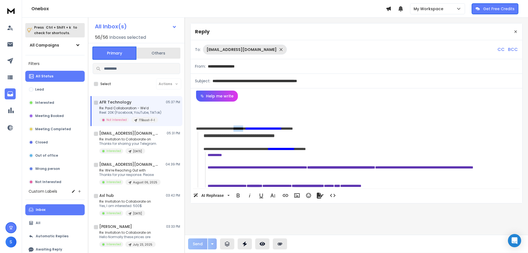
drag, startPoint x: 245, startPoint y: 129, endPoint x: 260, endPoint y: 127, distance: 15.2
click at [260, 127] on div "**********" at bounding box center [353, 128] width 315 height 6
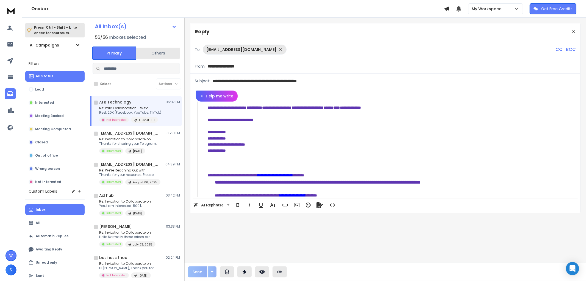
scroll to position [61, 0]
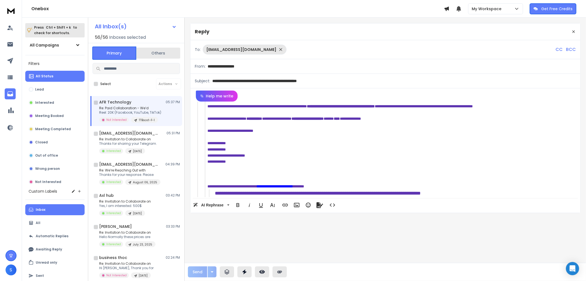
click at [527, 31] on icon at bounding box center [574, 31] width 4 height 4
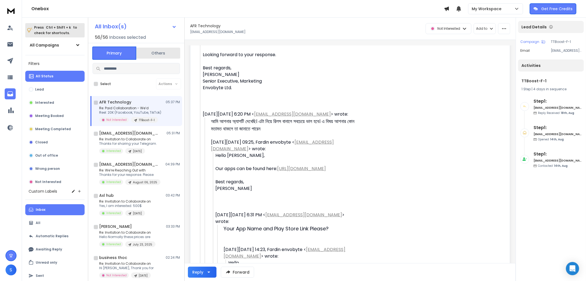
scroll to position [122, 0]
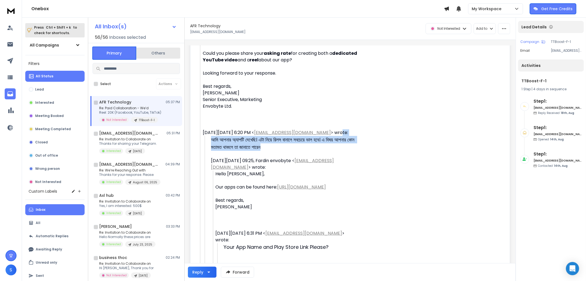
drag, startPoint x: 209, startPoint y: 142, endPoint x: 406, endPoint y: 152, distance: 196.4
click at [406, 152] on div "Re: Paid Collaboration - We’d Love to Sponsor Your Next Video [DATE] : 05:37 pm…" at bounding box center [350, 271] width 304 height 654
click at [401, 111] on div "Re: Paid Collaboration - We’d Love to Sponsor Your Next Video [DATE] : 05:37 pm…" at bounding box center [350, 271] width 304 height 654
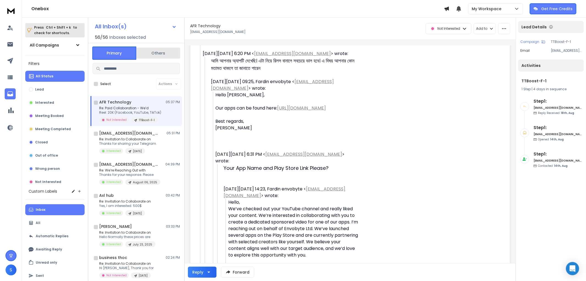
scroll to position [200, 0]
drag, startPoint x: 207, startPoint y: 66, endPoint x: 397, endPoint y: 92, distance: 191.3
click at [397, 92] on div "Re: Paid Collaboration - We’d Love to Sponsor Your Next Video [DATE] : 05:37 pm…" at bounding box center [350, 194] width 304 height 654
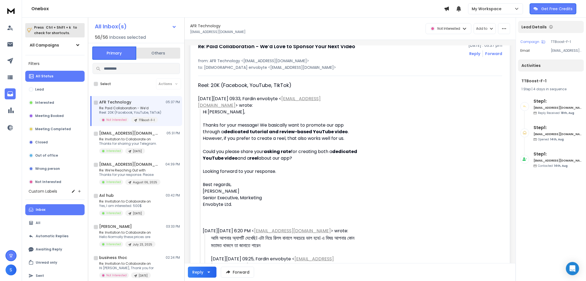
scroll to position [17, 0]
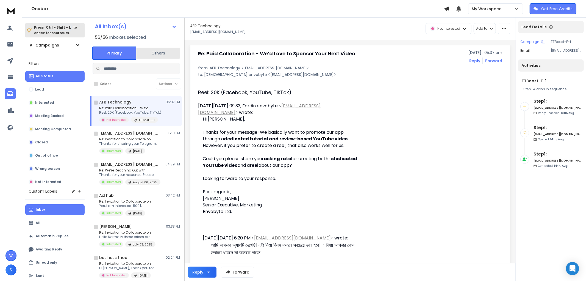
drag, startPoint x: 204, startPoint y: 163, endPoint x: 301, endPoint y: 167, distance: 97.9
click at [301, 167] on div "Could you please share your asking rate for creating both a dedicated YouTube v…" at bounding box center [281, 161] width 156 height 13
drag, startPoint x: 195, startPoint y: 91, endPoint x: 337, endPoint y: 97, distance: 141.4
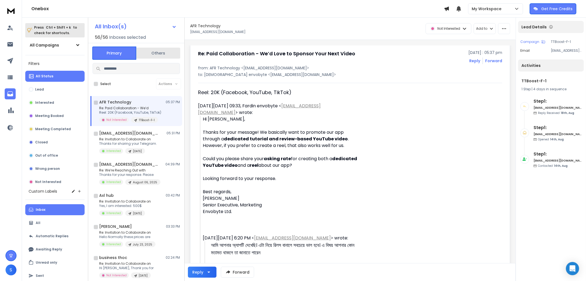
drag, startPoint x: 220, startPoint y: 93, endPoint x: 301, endPoint y: 91, distance: 80.8
click at [301, 91] on div "Reel: 20K (Facebook, YouTube, TikTok)" at bounding box center [278, 91] width 160 height 7
